Goal: Communication & Community: Answer question/provide support

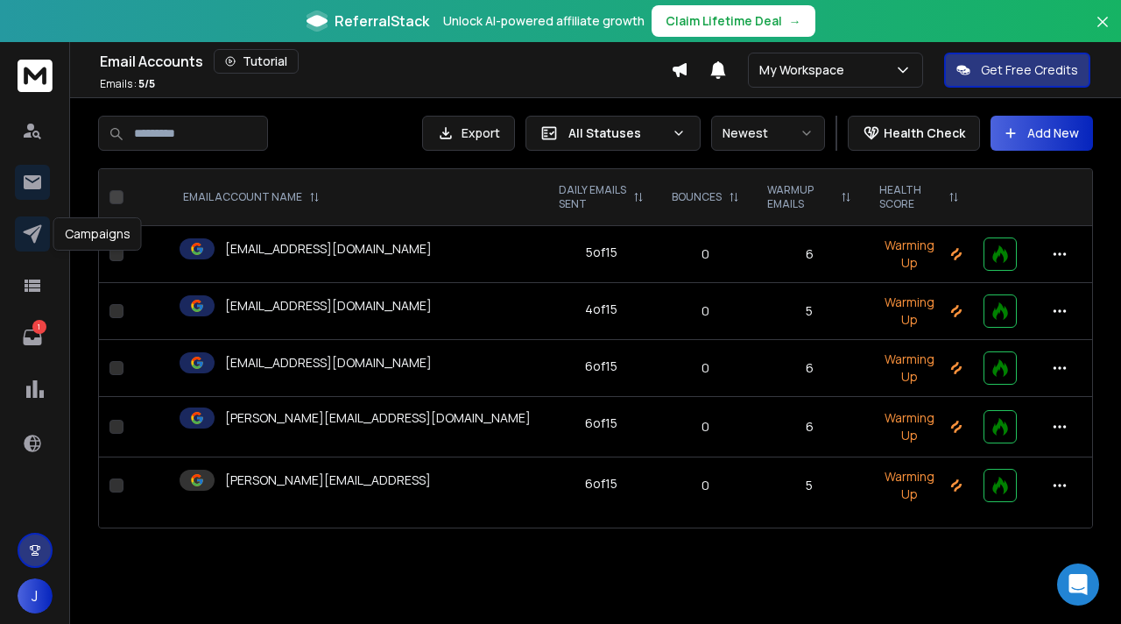
click at [34, 229] on icon at bounding box center [32, 234] width 18 height 18
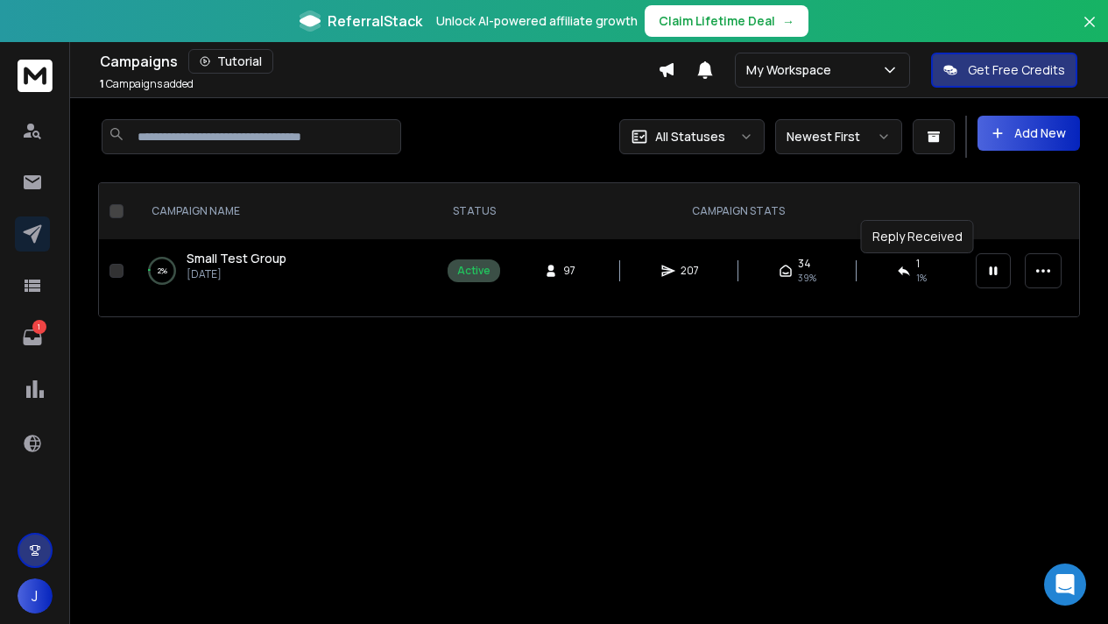
click at [918, 271] on span "1 %" at bounding box center [921, 278] width 11 height 14
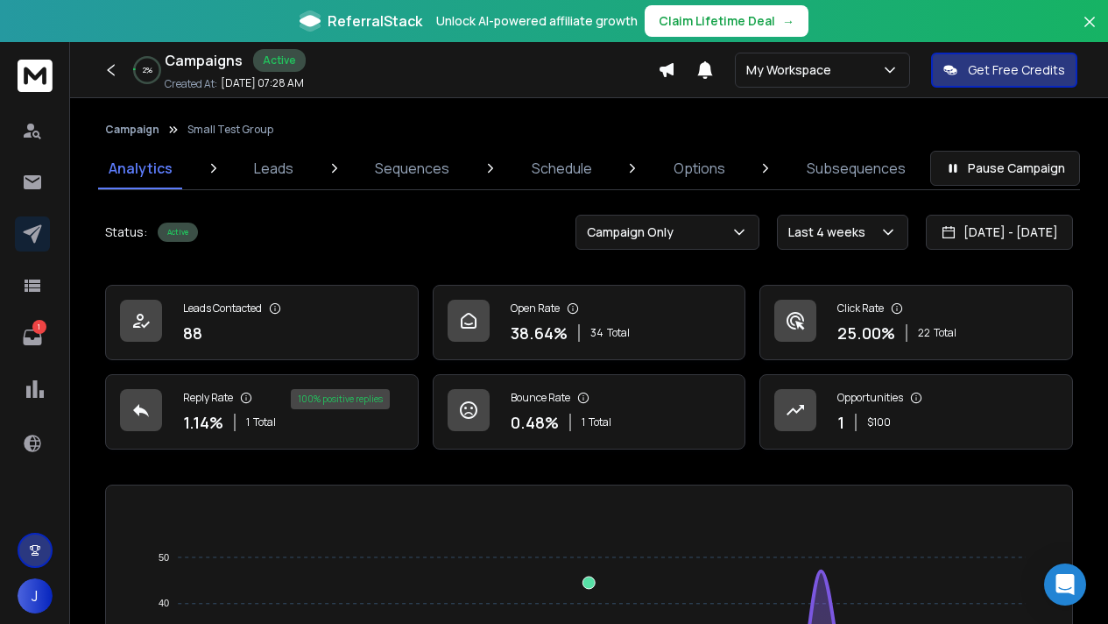
click at [201, 416] on p "1.14 %" at bounding box center [203, 422] width 40 height 25
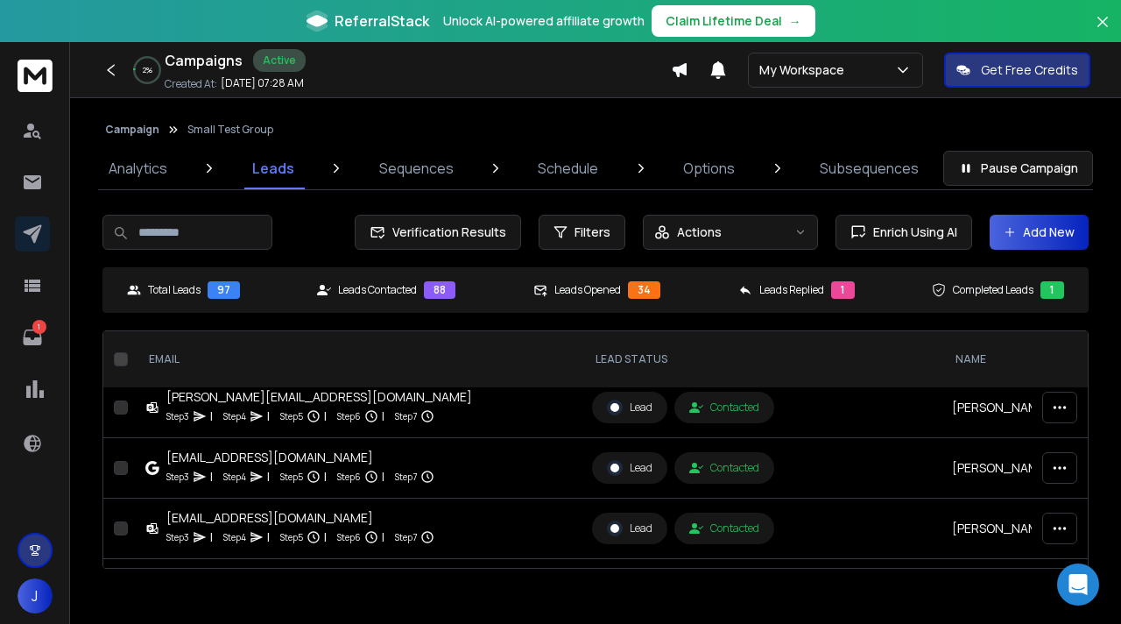
scroll to position [376, 0]
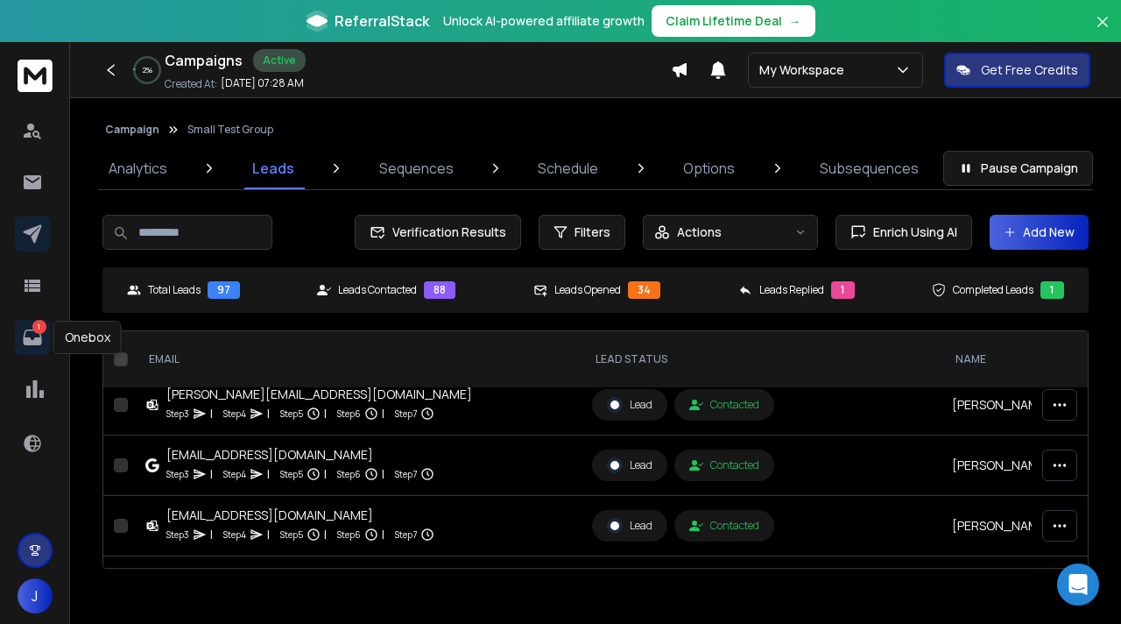
click at [32, 336] on icon at bounding box center [32, 337] width 21 height 21
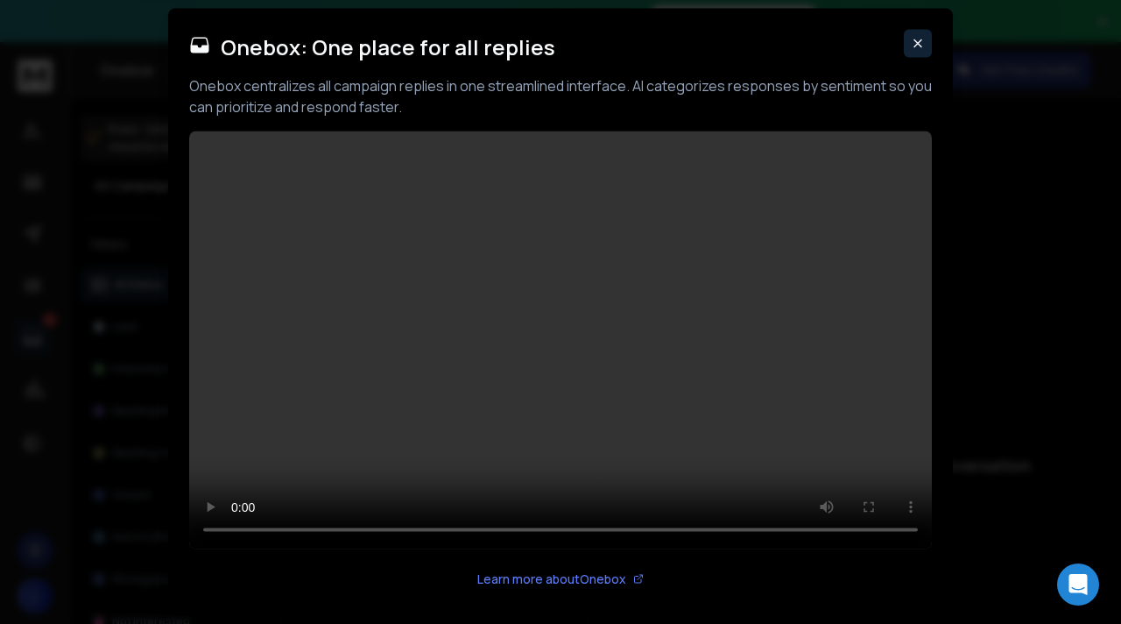
click at [919, 44] on icon at bounding box center [917, 43] width 7 height 7
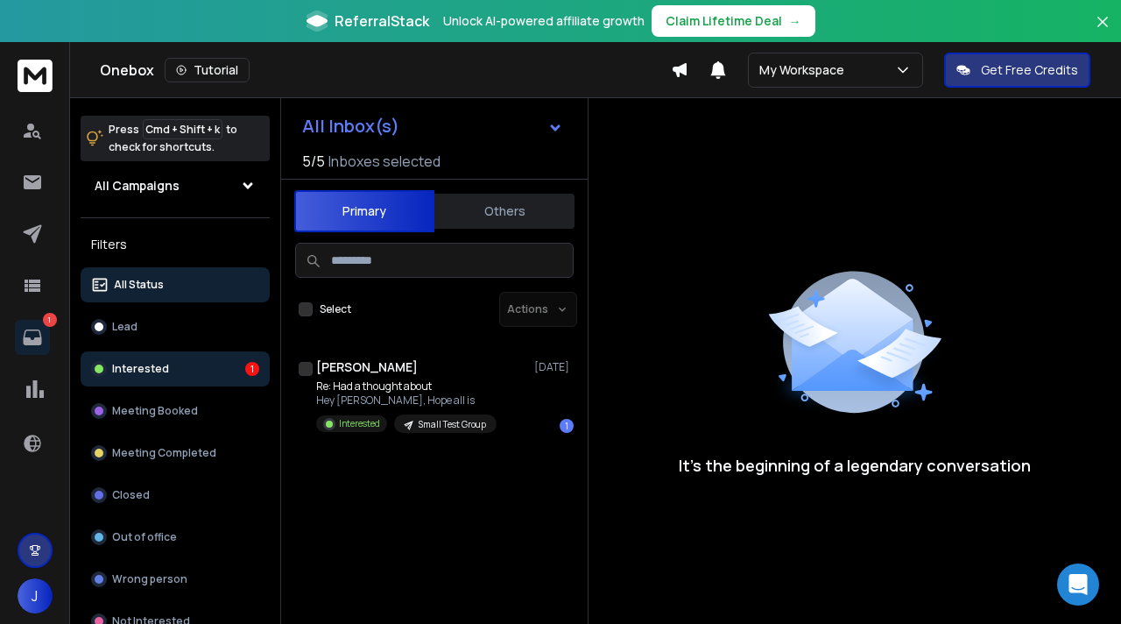
click at [160, 363] on p "Interested" at bounding box center [140, 369] width 57 height 14
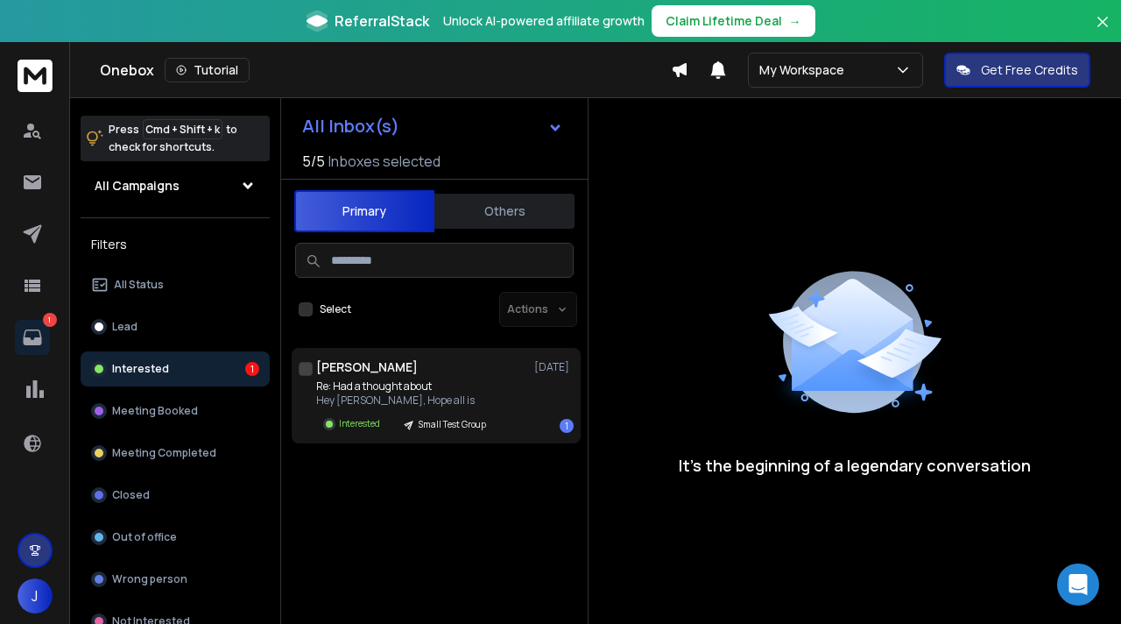
click at [456, 399] on p "Hey [PERSON_NAME], Hope all is" at bounding box center [406, 400] width 180 height 14
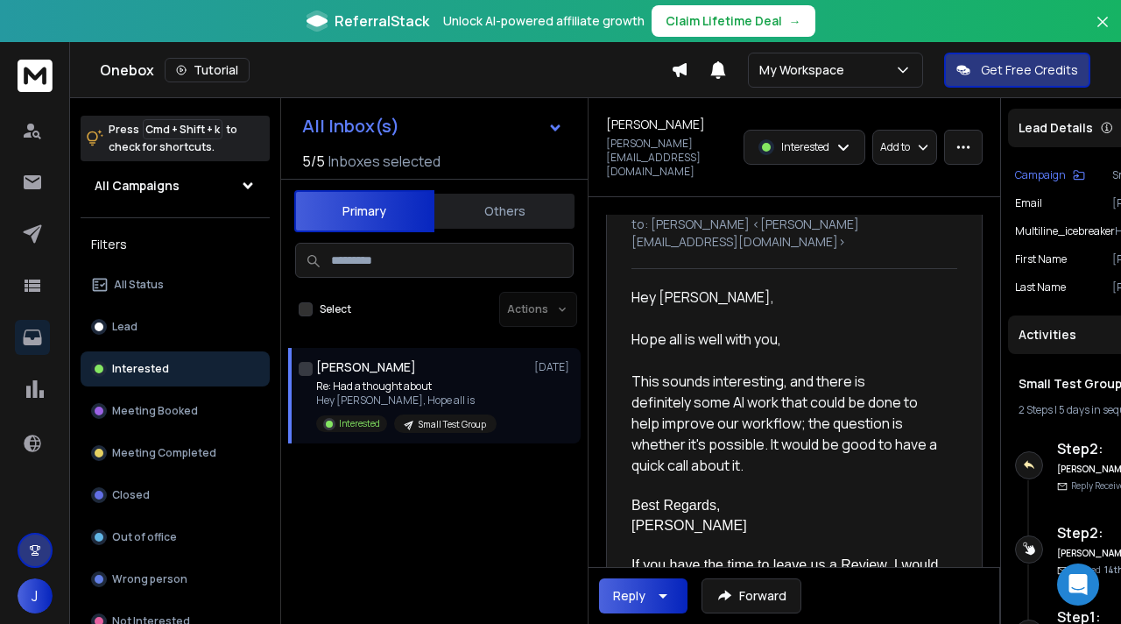
scroll to position [107, 0]
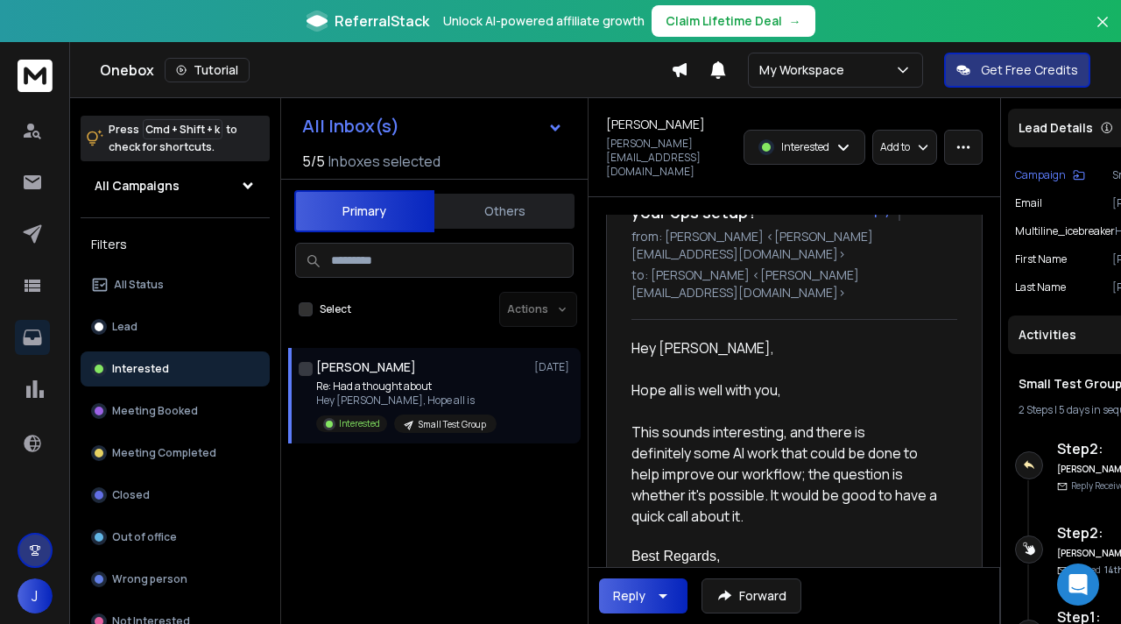
click at [654, 596] on icon "button" at bounding box center [662, 595] width 21 height 21
click at [654, 513] on p "Reply" at bounding box center [645, 516] width 32 height 18
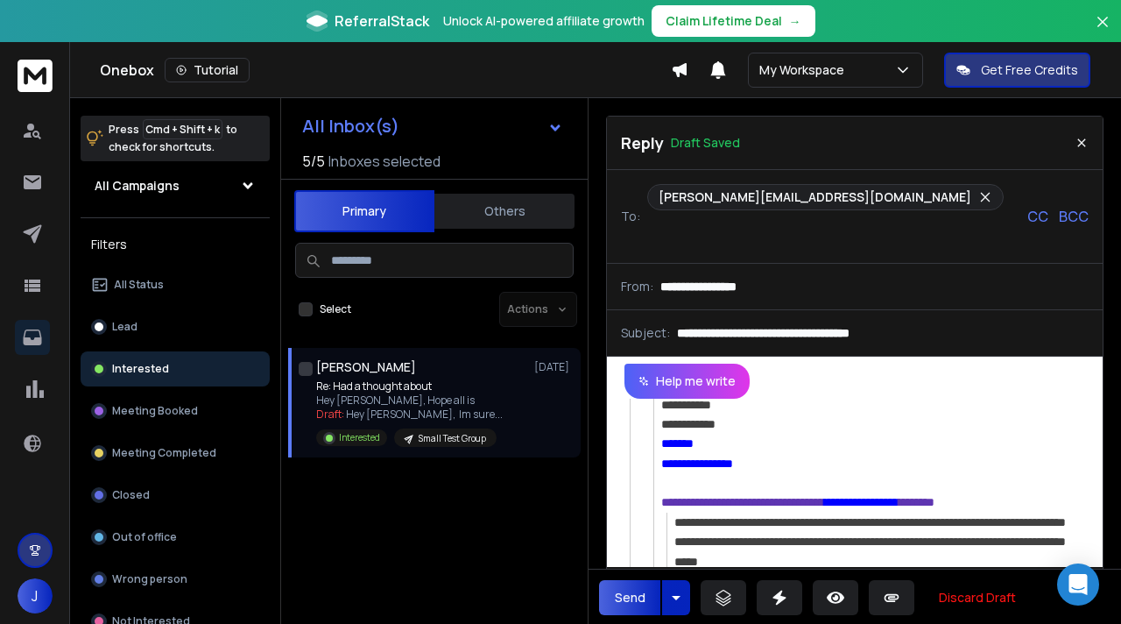
scroll to position [1131, 0]
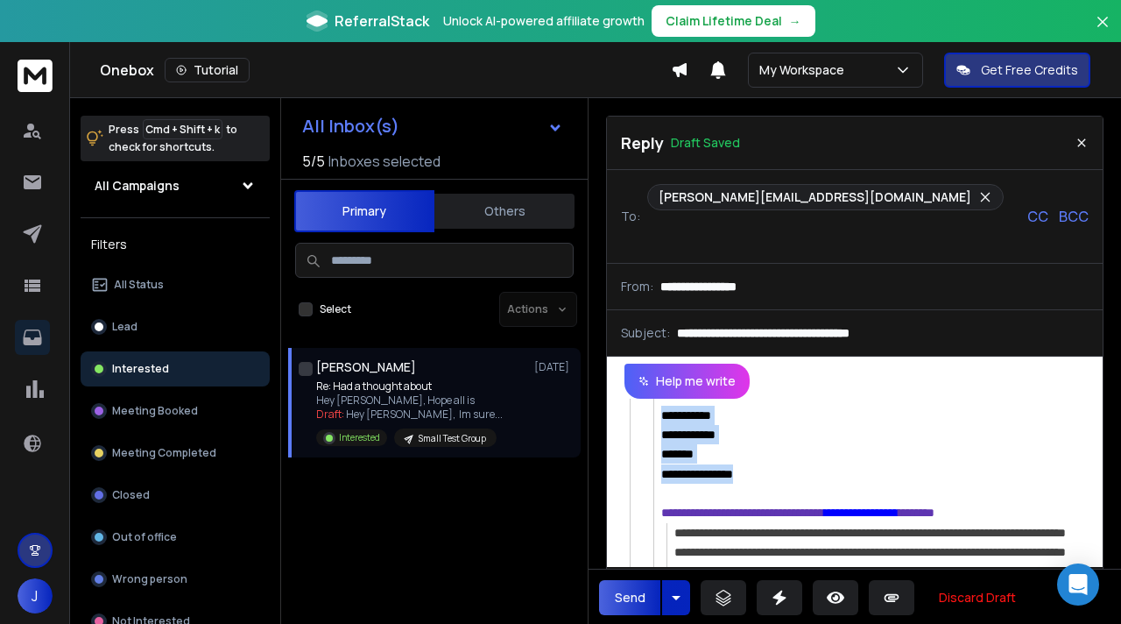
drag, startPoint x: 659, startPoint y: 417, endPoint x: 776, endPoint y: 477, distance: 131.2
click at [776, 477] on div "**********" at bounding box center [870, 552] width 419 height 686
copy div "**********"
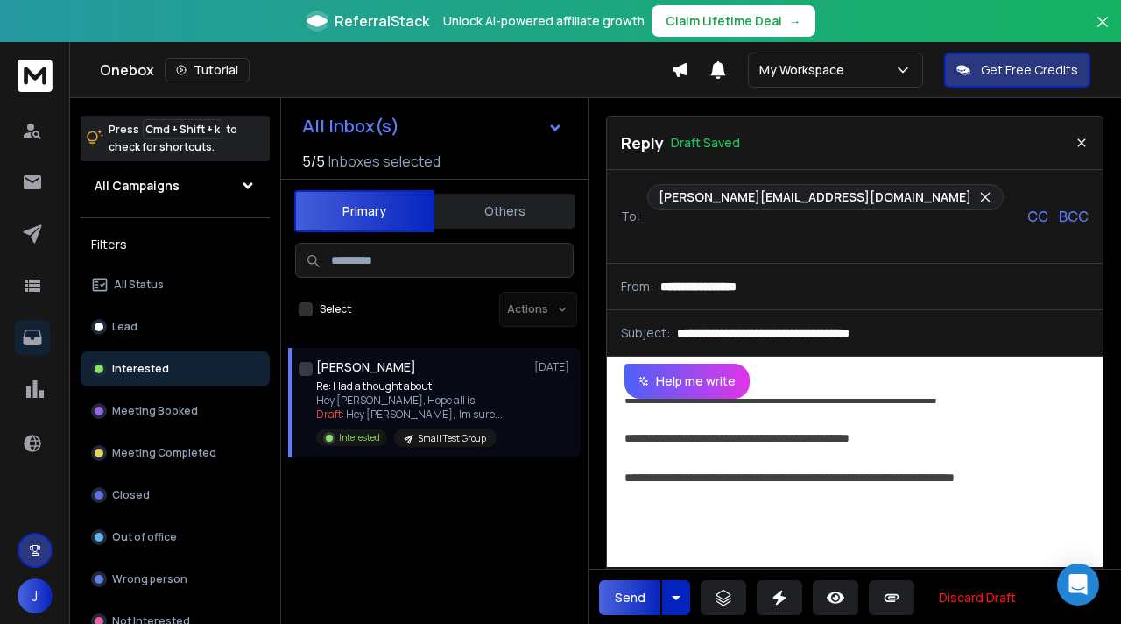
scroll to position [79, 0]
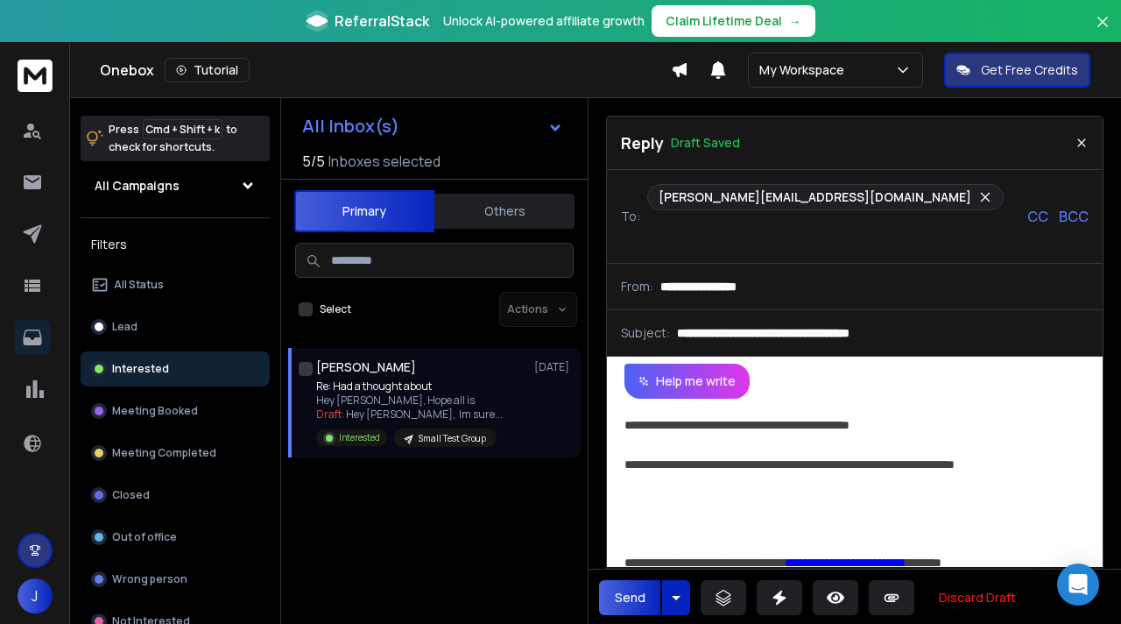
click at [642, 494] on div at bounding box center [851, 503] width 455 height 19
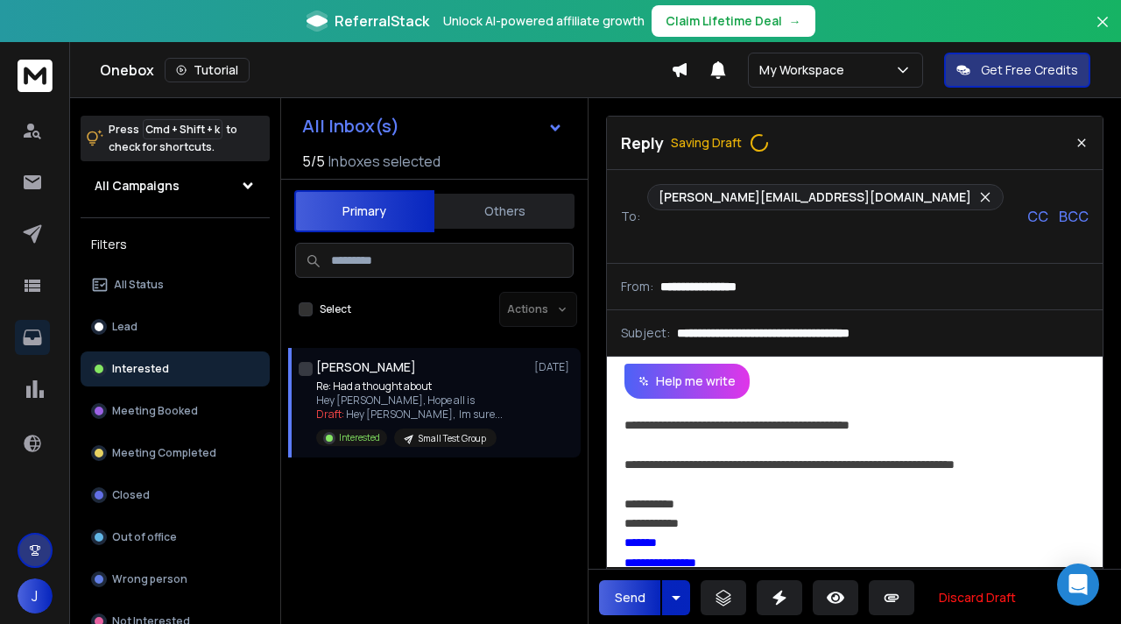
click at [638, 455] on div "**********" at bounding box center [845, 464] width 442 height 19
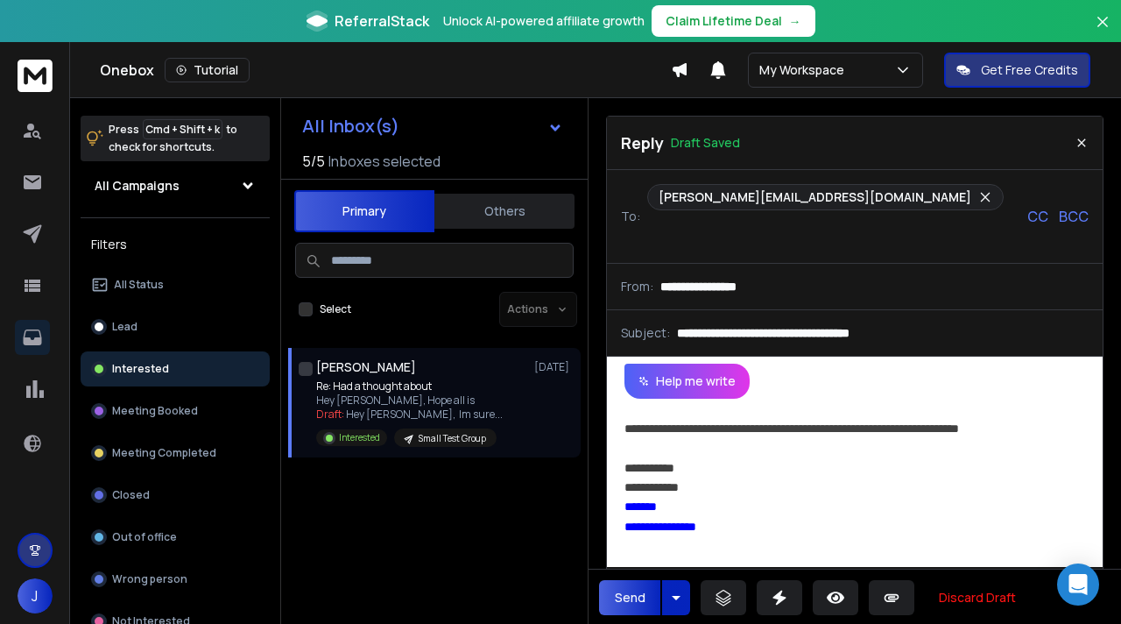
scroll to position [116, 0]
click at [677, 594] on icon "button" at bounding box center [676, 597] width 21 height 21
